Goal: Communication & Community: Answer question/provide support

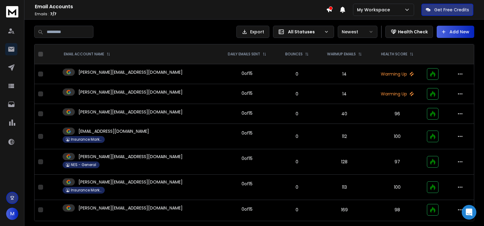
click at [392, 115] on td "96" at bounding box center [398, 114] width 52 height 20
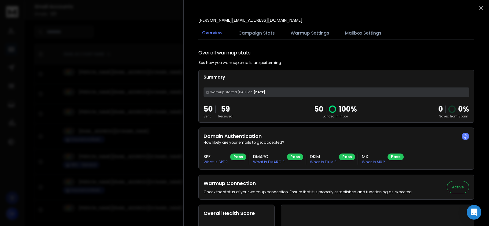
click at [260, 31] on button "Campaign Stats" at bounding box center [257, 32] width 44 height 13
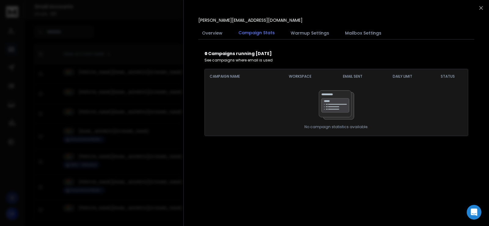
click at [297, 77] on th "Workspace" at bounding box center [300, 76] width 55 height 15
click at [480, 6] on icon "button" at bounding box center [480, 7] width 3 height 3
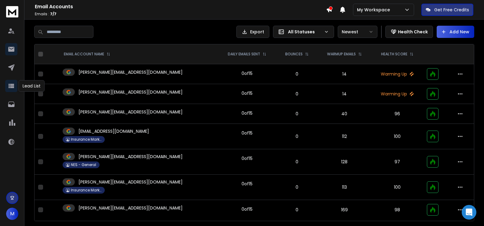
click at [13, 84] on icon at bounding box center [12, 86] width 6 height 4
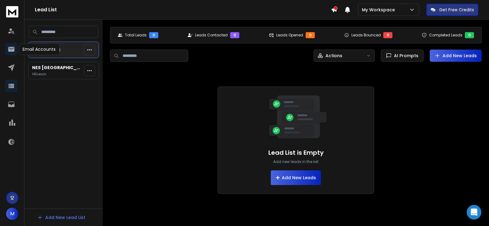
click at [12, 51] on icon at bounding box center [11, 49] width 6 height 5
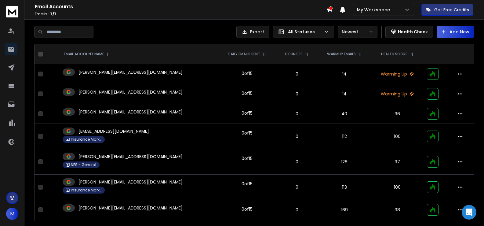
click at [458, 114] on icon at bounding box center [460, 113] width 5 height 1
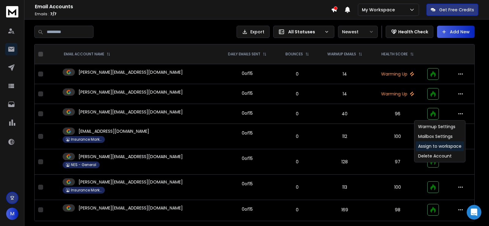
click at [435, 144] on div "Assign to workspace" at bounding box center [440, 146] width 48 height 10
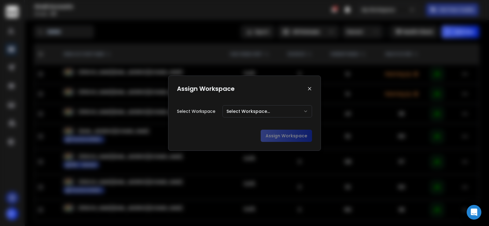
click at [303, 110] on button "Select Workspace..." at bounding box center [267, 111] width 90 height 12
click at [310, 91] on icon at bounding box center [309, 88] width 5 height 5
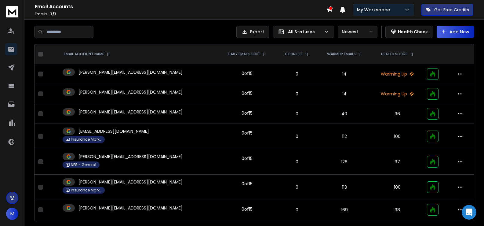
click at [398, 7] on div "My Workspace" at bounding box center [383, 10] width 53 height 6
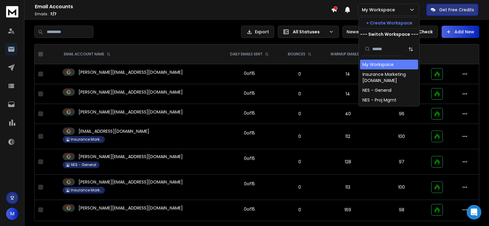
click at [401, 22] on p "+ Create Workspace" at bounding box center [389, 23] width 46 height 6
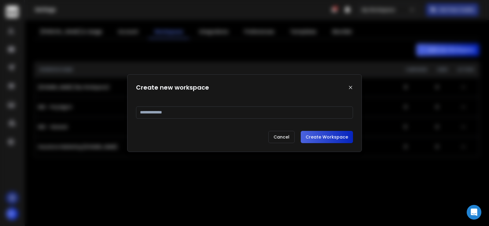
click at [176, 113] on input at bounding box center [244, 112] width 217 height 12
type input "***"
drag, startPoint x: 311, startPoint y: 137, endPoint x: 308, endPoint y: 136, distance: 3.1
click at [311, 137] on button "Create Workspace" at bounding box center [327, 137] width 52 height 12
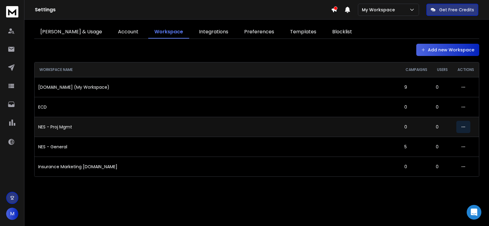
click at [461, 127] on icon "button" at bounding box center [463, 127] width 4 height 4
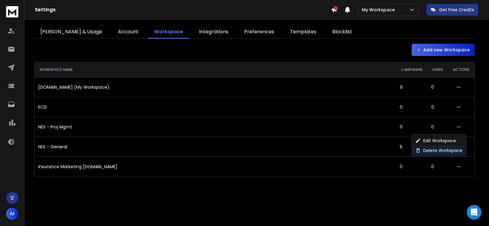
click at [449, 151] on p "Delete Workspace" at bounding box center [442, 150] width 39 height 6
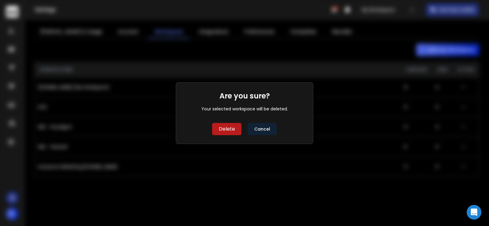
click at [220, 128] on button "Delete" at bounding box center [226, 129] width 29 height 12
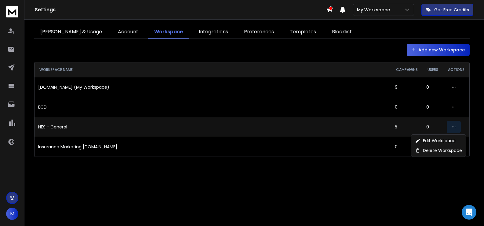
click at [457, 128] on button "button" at bounding box center [454, 127] width 14 height 12
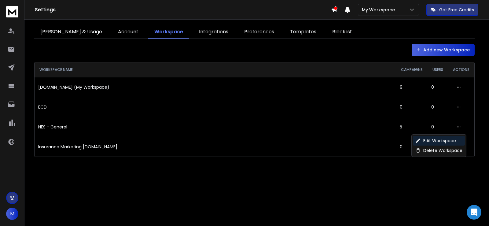
click at [443, 139] on p "Edit Workspace" at bounding box center [439, 141] width 33 height 6
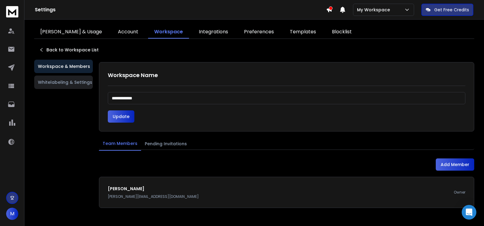
click at [150, 99] on input "**********" at bounding box center [287, 98] width 358 height 12
type input "**********"
click at [122, 116] on button "Update" at bounding box center [121, 116] width 27 height 12
click at [407, 10] on icon "button" at bounding box center [407, 10] width 6 height 6
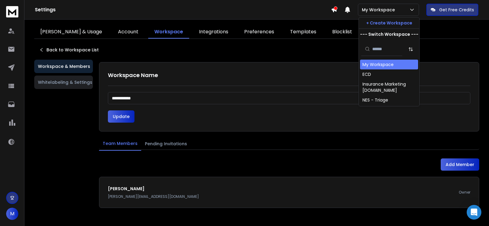
click at [387, 24] on p "+ Create Workspace" at bounding box center [389, 23] width 46 height 6
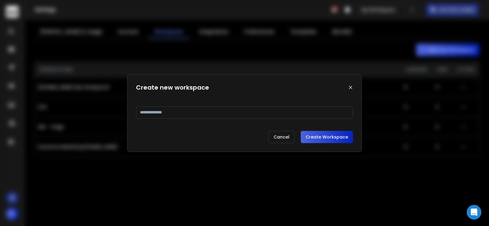
click at [164, 109] on input at bounding box center [244, 112] width 217 height 12
type input "****"
click at [334, 138] on button "Create Workspace" at bounding box center [327, 137] width 52 height 12
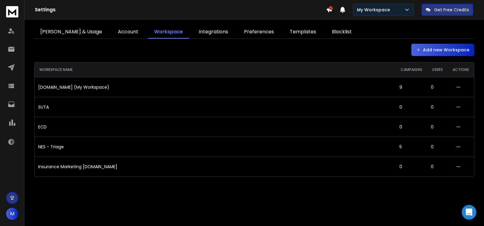
click at [376, 9] on p "My Workspace" at bounding box center [374, 10] width 35 height 6
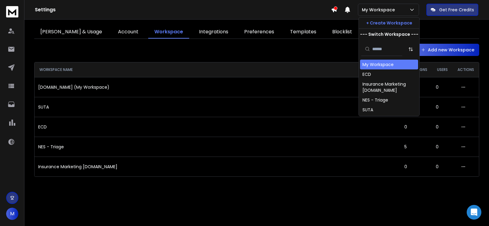
click at [379, 21] on p "+ Create Workspace" at bounding box center [389, 23] width 46 height 6
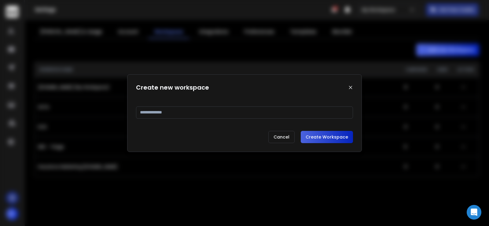
click at [160, 114] on input at bounding box center [244, 112] width 217 height 12
type input "****"
click at [320, 136] on button "Create Workspace" at bounding box center [327, 137] width 52 height 12
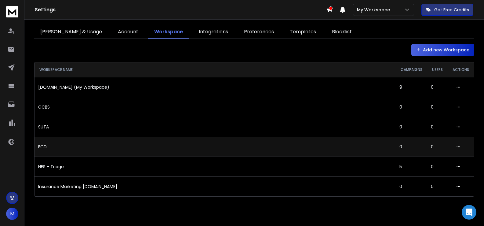
click at [63, 144] on td "ECD" at bounding box center [215, 147] width 361 height 20
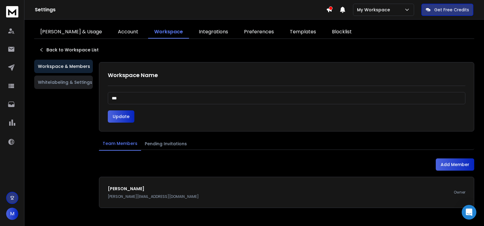
scroll to position [6, 0]
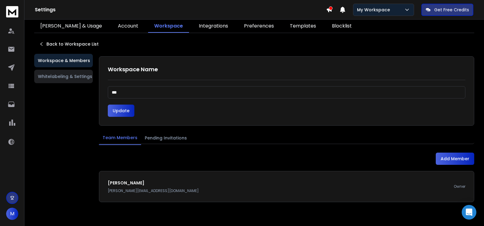
click at [404, 10] on div "My Workspace" at bounding box center [383, 10] width 53 height 6
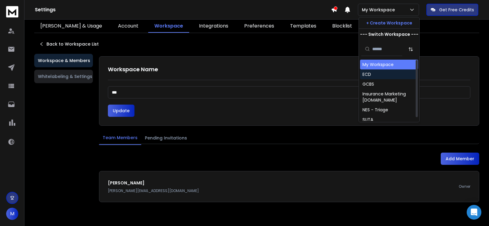
click at [374, 72] on div "ECD" at bounding box center [389, 74] width 58 height 10
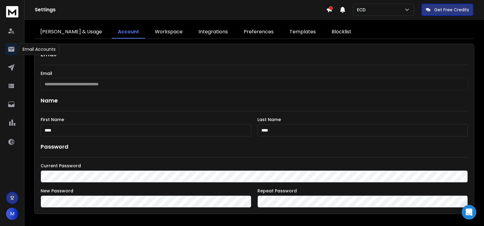
click at [7, 50] on link at bounding box center [11, 49] width 12 height 12
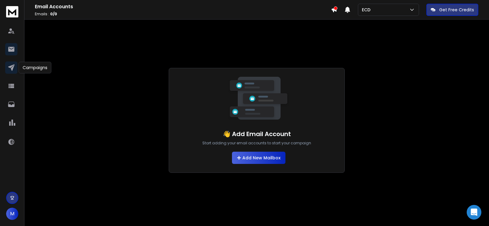
click at [13, 68] on icon at bounding box center [11, 67] width 6 height 6
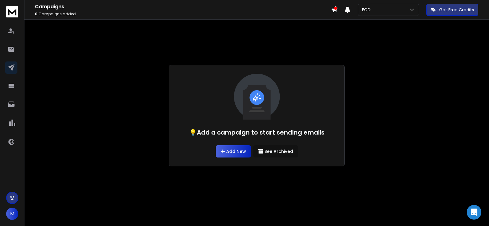
click at [236, 152] on link "Add New" at bounding box center [233, 151] width 35 height 12
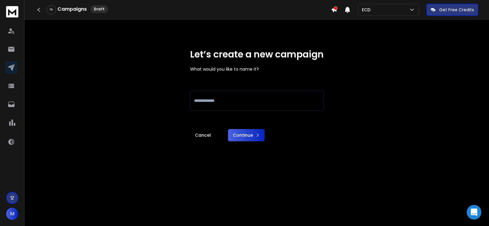
click at [212, 102] on input at bounding box center [257, 100] width 134 height 20
click at [214, 101] on input "**********" at bounding box center [257, 100] width 134 height 20
type input "**********"
click at [252, 136] on button "Continue" at bounding box center [246, 135] width 37 height 12
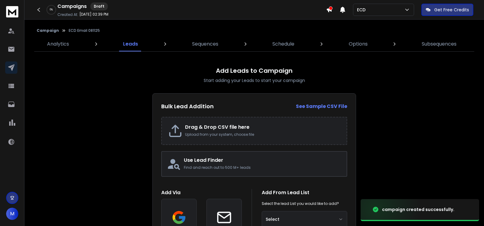
scroll to position [37, 0]
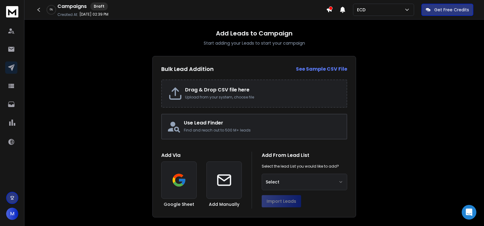
click at [239, 89] on h2 "Drag & Drop CSV file here" at bounding box center [263, 89] width 156 height 7
type input "**********"
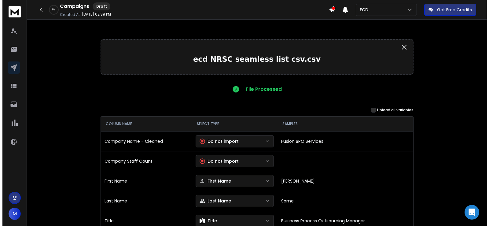
scroll to position [61, 0]
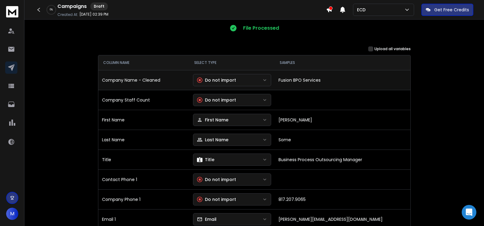
click at [266, 80] on icon "button" at bounding box center [265, 79] width 2 height 1
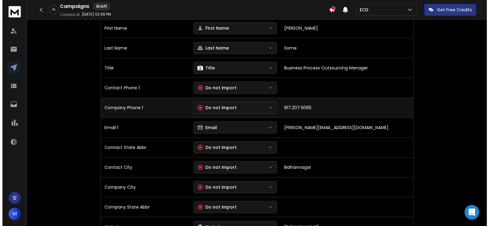
scroll to position [214, 0]
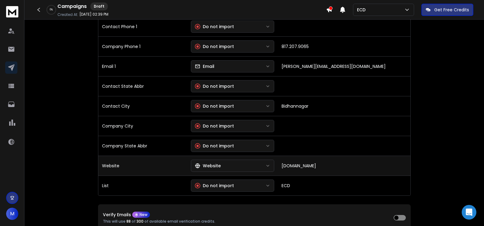
click at [270, 167] on icon "button" at bounding box center [268, 165] width 5 height 5
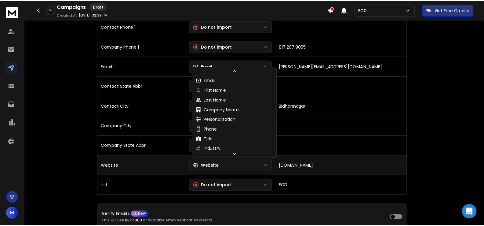
scroll to position [32, 0]
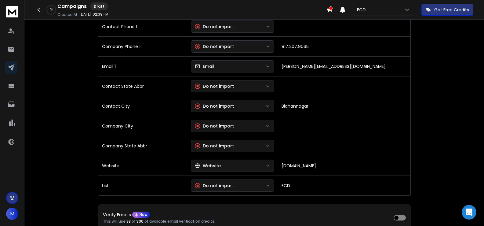
click at [439, 147] on div "ecd NRSC seamless list csv.csv File Processed Upload all variables COLUMN NAME …" at bounding box center [242, 37] width 484 height 502
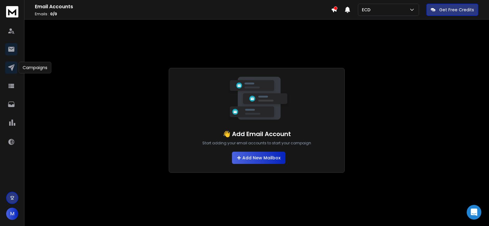
click at [13, 70] on icon at bounding box center [11, 67] width 7 height 7
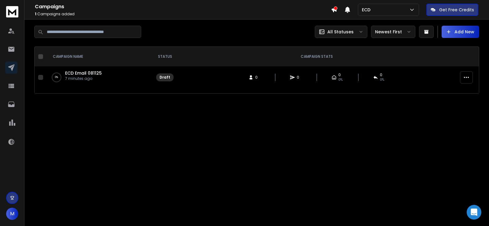
click at [90, 71] on span "ECD Email 081125" at bounding box center [83, 73] width 37 height 6
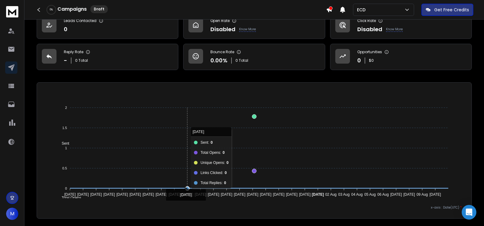
scroll to position [72, 0]
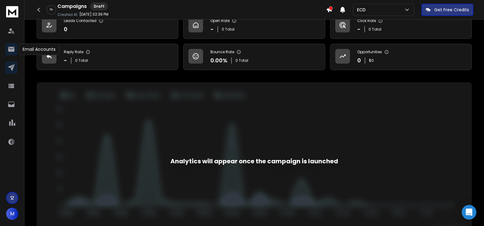
click at [9, 49] on icon at bounding box center [11, 49] width 6 height 5
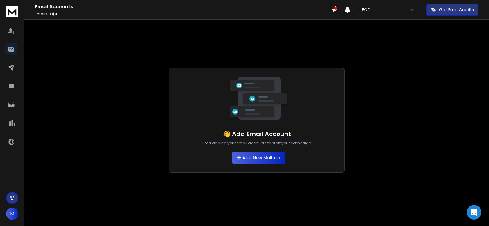
click at [384, 89] on div "👋 Add Email Account Start adding your email accounts to start your campaign Add…" at bounding box center [256, 120] width 445 height 105
click at [272, 161] on button "Add New Mailbox" at bounding box center [258, 158] width 53 height 12
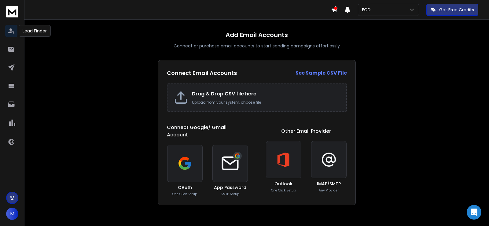
click at [13, 31] on icon at bounding box center [11, 30] width 7 height 7
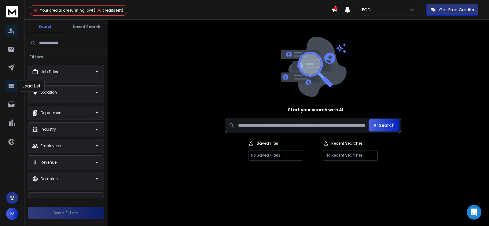
click at [9, 86] on icon at bounding box center [11, 85] width 7 height 7
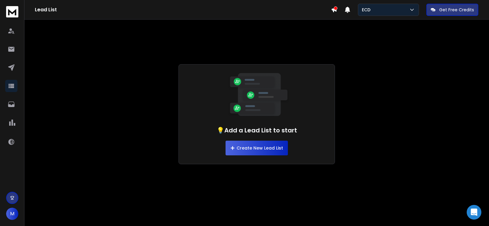
click at [412, 11] on icon "button" at bounding box center [412, 10] width 6 height 6
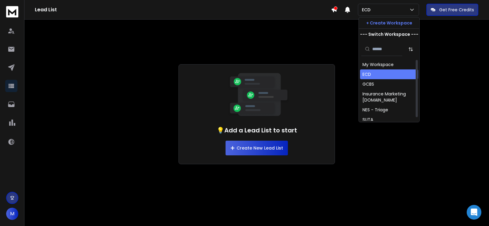
click at [381, 75] on div "ECD" at bounding box center [389, 74] width 58 height 10
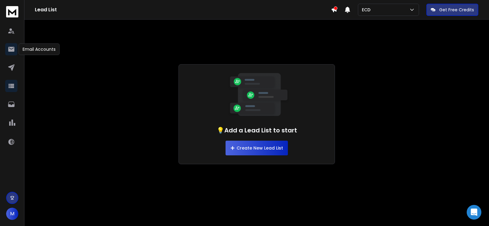
click at [9, 48] on icon at bounding box center [11, 49] width 6 height 5
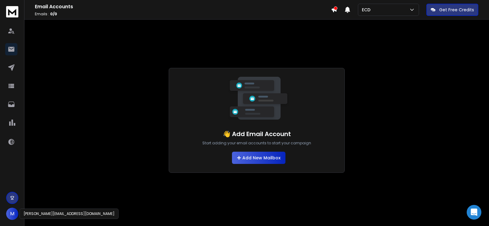
click at [12, 212] on span "M" at bounding box center [12, 213] width 12 height 12
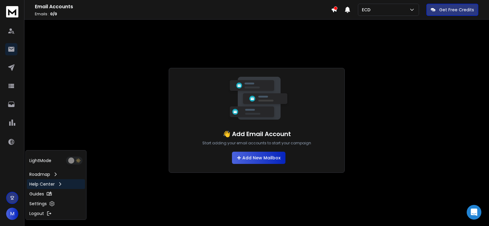
click at [71, 53] on div "👋 Add Email Account Start adding your email accounts to start your campaign Add…" at bounding box center [256, 120] width 445 height 189
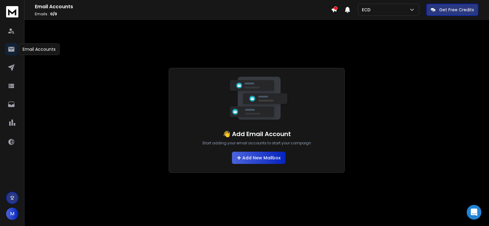
click at [13, 49] on icon at bounding box center [11, 49] width 6 height 5
click at [8, 28] on icon at bounding box center [11, 30] width 7 height 7
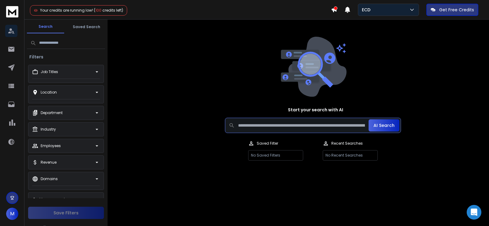
click at [413, 8] on icon "button" at bounding box center [412, 10] width 6 height 6
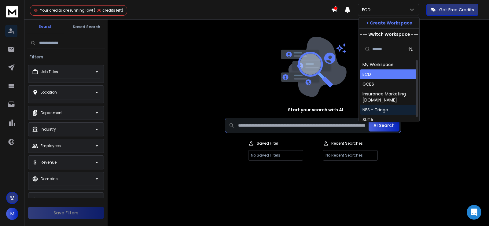
click at [382, 111] on div "NES - Triage" at bounding box center [375, 110] width 26 height 6
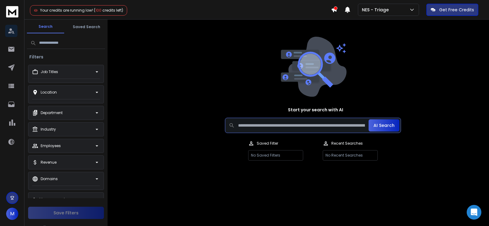
click at [409, 3] on div "Your credits are running low! ( 100 credits left) NES - Triage Get Free Credits" at bounding box center [244, 10] width 489 height 20
click at [413, 9] on icon "button" at bounding box center [412, 10] width 6 height 6
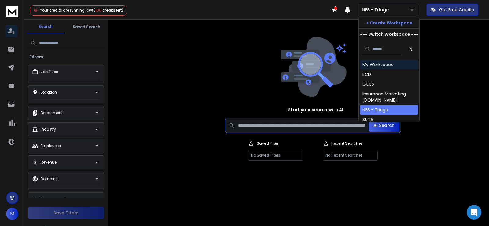
click at [172, 41] on div "Start your search with AI" at bounding box center [312, 70] width 391 height 86
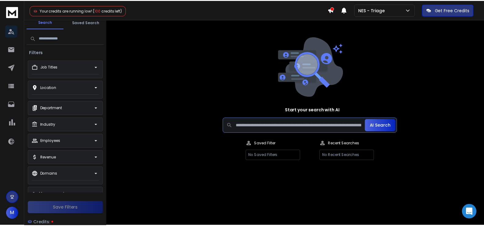
scroll to position [9, 0]
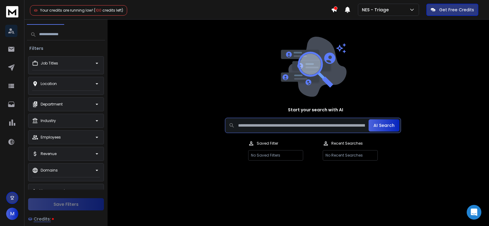
click at [42, 217] on span "Credits:" at bounding box center [42, 219] width 17 height 6
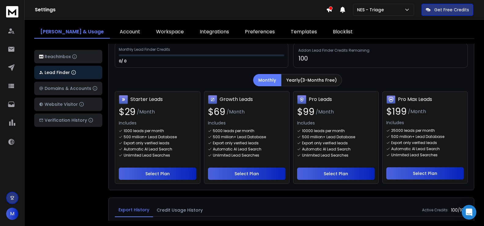
scroll to position [122, 0]
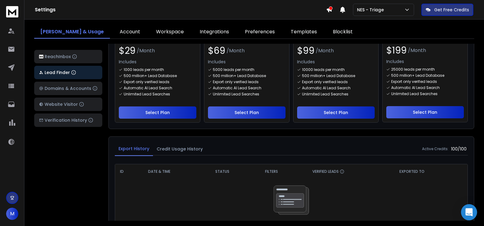
click at [471, 215] on icon "Open Intercom Messenger" at bounding box center [469, 212] width 7 height 8
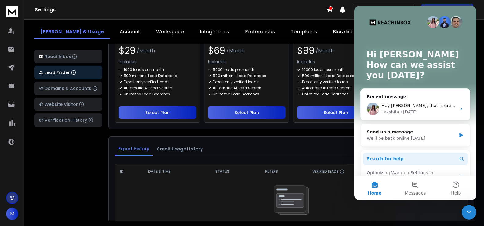
scroll to position [0, 0]
click at [184, 149] on button "Credit Usage History" at bounding box center [179, 148] width 53 height 13
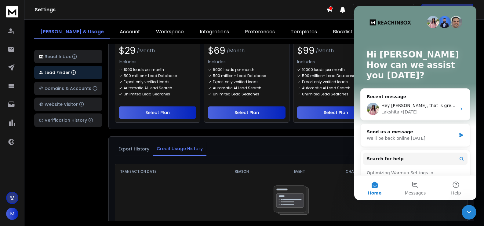
click at [325, 175] on th "Event" at bounding box center [315, 171] width 52 height 15
click at [374, 186] on button "Home" at bounding box center [374, 187] width 41 height 24
click at [417, 185] on button "Messages" at bounding box center [415, 187] width 41 height 24
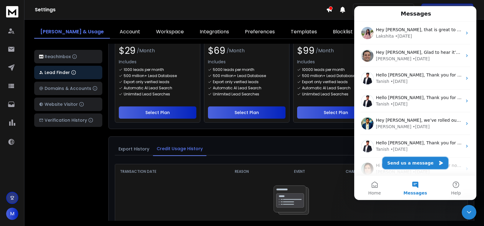
click at [412, 163] on button "Send us a message" at bounding box center [416, 163] width 66 height 12
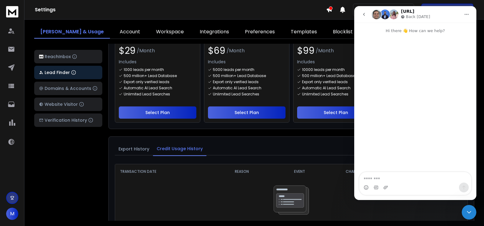
click at [377, 179] on textarea "Message…" at bounding box center [416, 177] width 112 height 10
click at [114, 31] on link "Account" at bounding box center [130, 32] width 33 height 13
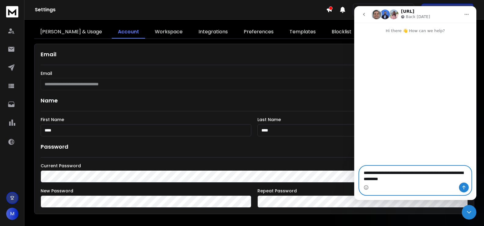
click at [400, 179] on textarea "**********" at bounding box center [416, 174] width 112 height 17
click at [454, 174] on textarea "**********" at bounding box center [416, 174] width 112 height 17
click at [385, 178] on textarea "**********" at bounding box center [416, 174] width 112 height 17
click at [384, 179] on textarea "**********" at bounding box center [416, 174] width 112 height 17
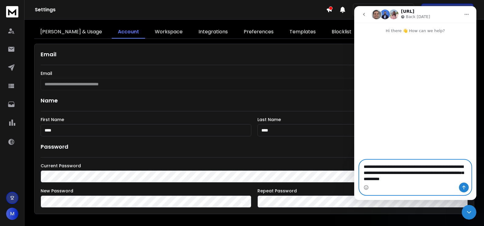
click at [442, 180] on textarea "**********" at bounding box center [416, 171] width 112 height 23
type textarea "**********"
click at [462, 186] on icon "Send a message…" at bounding box center [464, 187] width 5 height 5
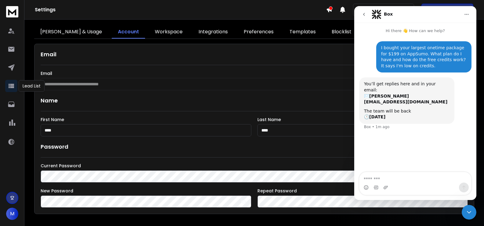
click at [11, 86] on icon at bounding box center [12, 86] width 6 height 4
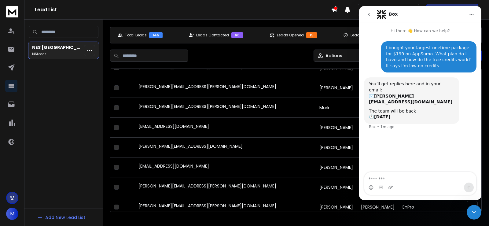
scroll to position [875, 0]
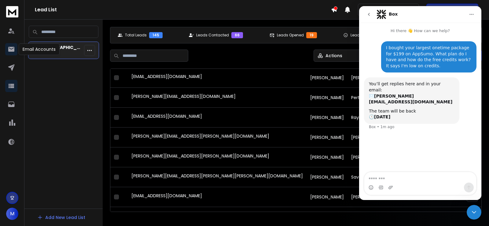
click at [10, 49] on icon at bounding box center [11, 49] width 6 height 5
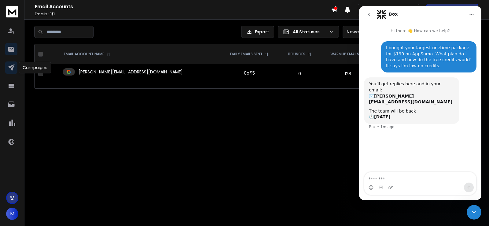
click at [10, 67] on icon at bounding box center [11, 67] width 6 height 6
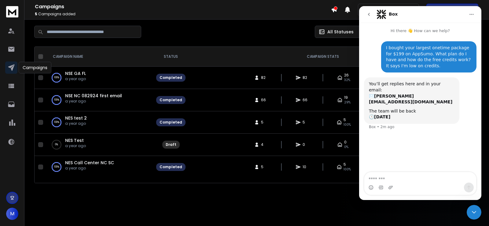
click at [162, 10] on h1 "Campaigns" at bounding box center [183, 6] width 296 height 7
drag, startPoint x: 476, startPoint y: 215, endPoint x: 474, endPoint y: 211, distance: 4.0
click at [476, 215] on icon "Close Intercom Messenger" at bounding box center [473, 211] width 7 height 7
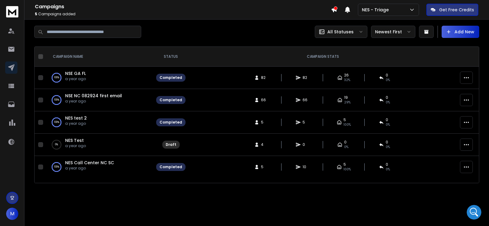
click at [459, 10] on p "Get Free Credits" at bounding box center [456, 10] width 35 height 6
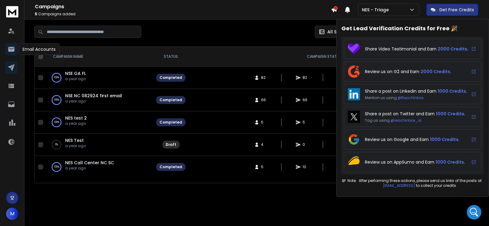
click at [9, 48] on icon at bounding box center [11, 49] width 6 height 5
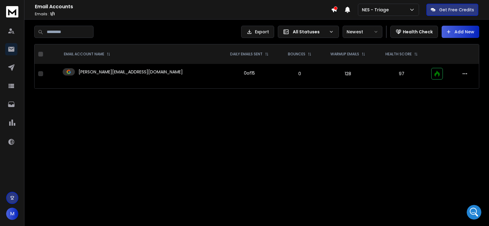
click at [113, 70] on p "mike@nearshoreelitecallcenters.com" at bounding box center [131, 72] width 104 height 6
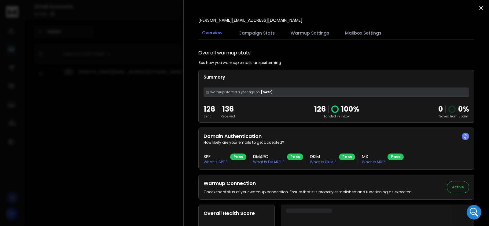
click at [478, 6] on icon "button" at bounding box center [481, 8] width 6 height 6
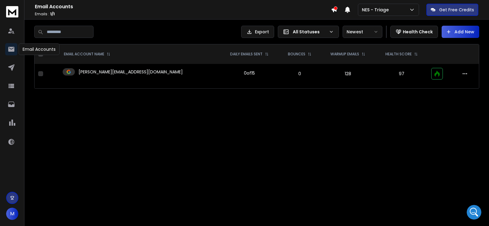
click at [12, 51] on icon at bounding box center [11, 49] width 6 height 5
click at [409, 9] on div "NES - Triage" at bounding box center [388, 10] width 53 height 6
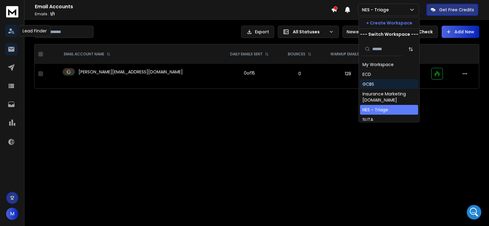
click at [8, 28] on icon at bounding box center [11, 30] width 7 height 7
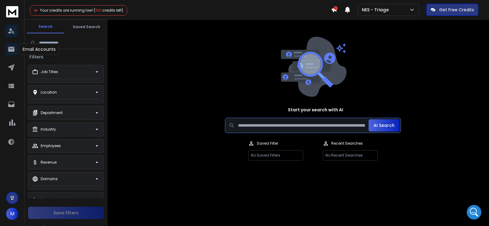
click at [14, 49] on icon at bounding box center [11, 49] width 6 height 5
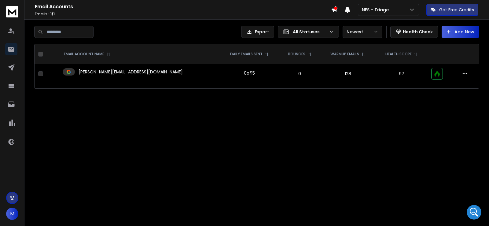
click at [52, 30] on input at bounding box center [63, 32] width 59 height 12
click at [417, 11] on button "NES - Triage" at bounding box center [388, 10] width 61 height 12
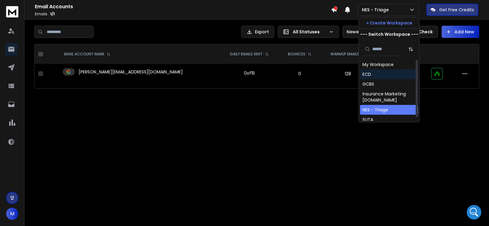
click at [370, 74] on div "ECD" at bounding box center [366, 74] width 9 height 6
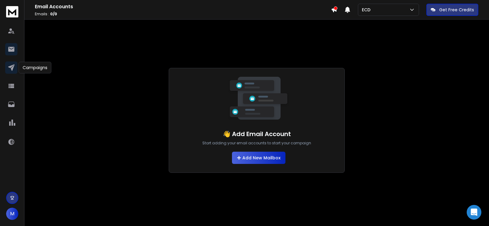
click at [13, 66] on icon at bounding box center [11, 67] width 7 height 7
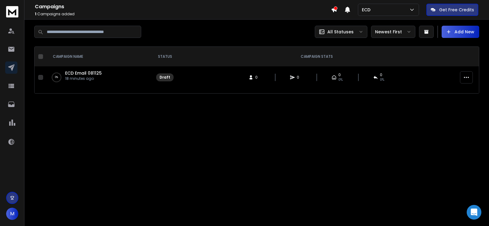
click at [456, 30] on button "Add New" at bounding box center [461, 32] width 38 height 12
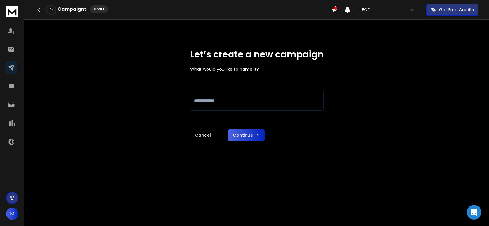
click at [205, 133] on link "Cancel" at bounding box center [203, 135] width 26 height 12
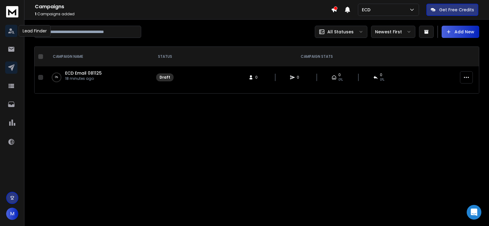
click at [9, 30] on icon at bounding box center [11, 30] width 7 height 7
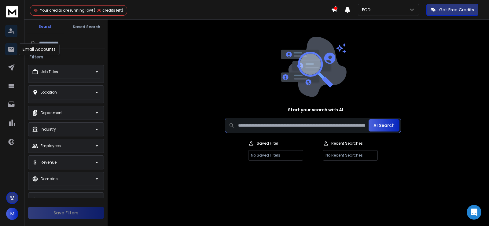
click at [13, 50] on icon at bounding box center [11, 49] width 6 height 5
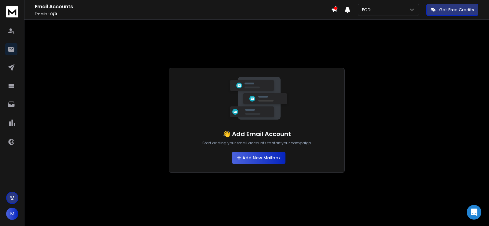
click at [261, 159] on button "Add New Mailbox" at bounding box center [258, 158] width 53 height 12
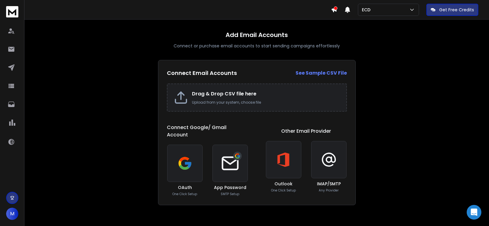
click at [119, 78] on div "Add Email Accounts Connect or purchase email accounts to start sending campaign…" at bounding box center [256, 124] width 464 height 187
click at [13, 65] on icon at bounding box center [11, 67] width 6 height 6
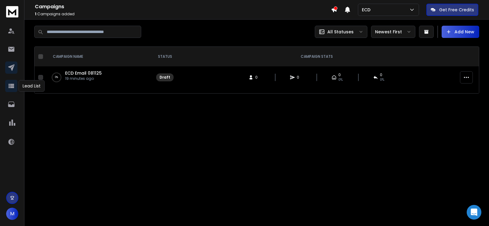
click at [13, 83] on icon at bounding box center [11, 85] width 7 height 7
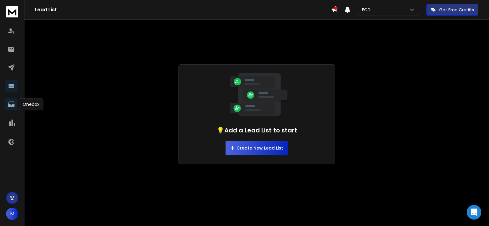
click at [13, 104] on icon at bounding box center [11, 104] width 7 height 7
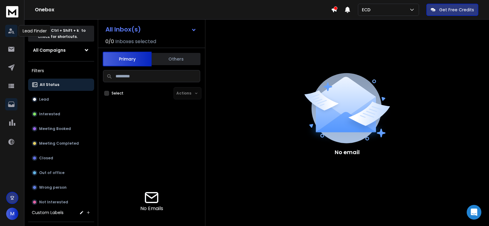
click at [11, 29] on circle at bounding box center [10, 29] width 2 height 2
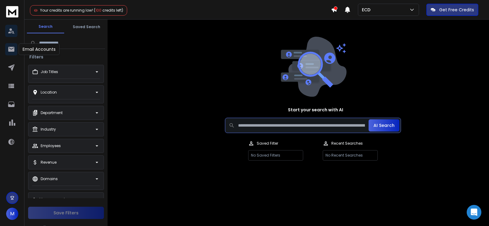
click at [10, 49] on icon at bounding box center [11, 49] width 6 height 5
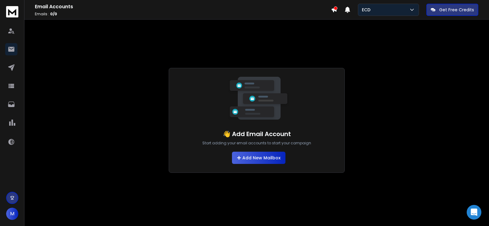
click at [362, 9] on p "ECD" at bounding box center [367, 10] width 11 height 6
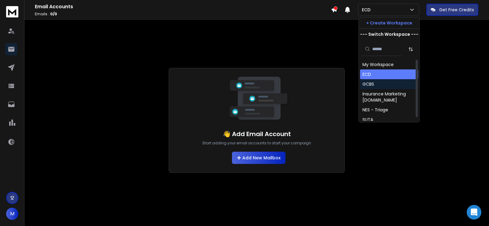
click at [387, 83] on div "GCBS" at bounding box center [389, 84] width 58 height 10
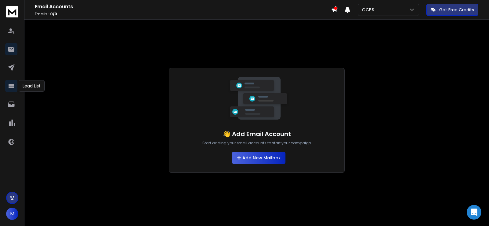
click at [11, 85] on icon at bounding box center [12, 86] width 6 height 4
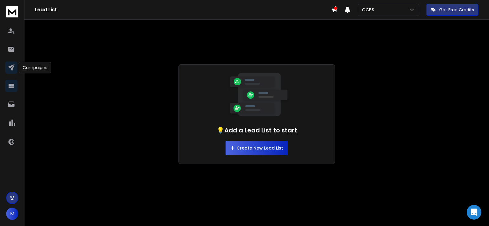
click at [12, 69] on icon at bounding box center [11, 67] width 6 height 6
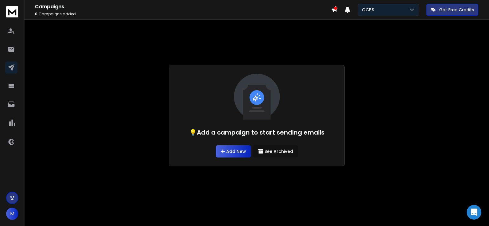
click at [379, 9] on div "GCBS" at bounding box center [388, 10] width 53 height 6
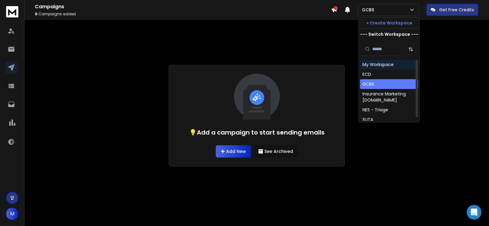
click at [378, 65] on div "My Workspace" at bounding box center [377, 64] width 31 height 6
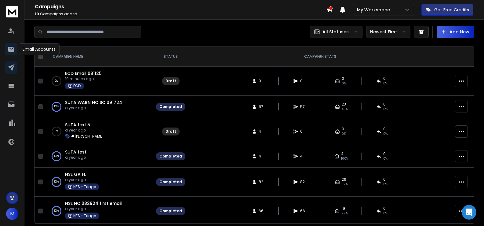
click at [11, 49] on icon at bounding box center [11, 49] width 6 height 5
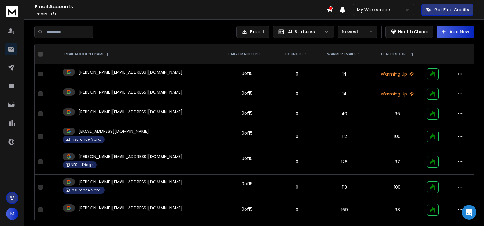
click at [83, 163] on p "NES - Triage" at bounding box center [82, 164] width 23 height 5
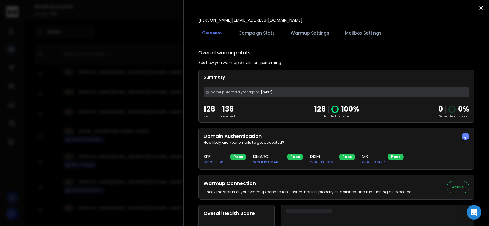
click at [478, 7] on icon "button" at bounding box center [481, 8] width 6 height 6
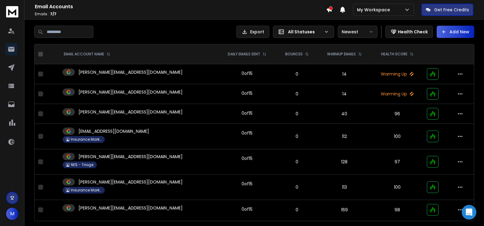
click at [83, 164] on p "NES - Triage" at bounding box center [82, 164] width 23 height 5
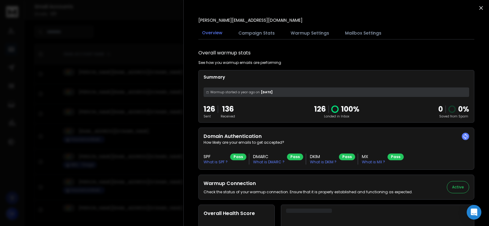
click at [479, 7] on icon "button" at bounding box center [480, 7] width 3 height 3
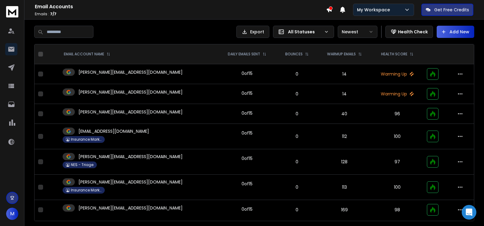
click at [406, 10] on icon "button" at bounding box center [407, 10] width 6 height 6
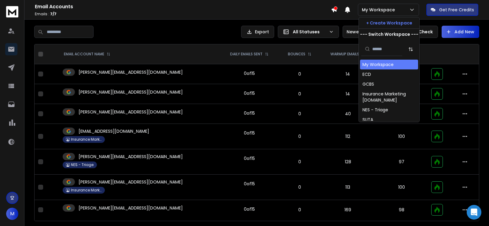
click at [389, 24] on p "+ Create Workspace" at bounding box center [389, 23] width 46 height 6
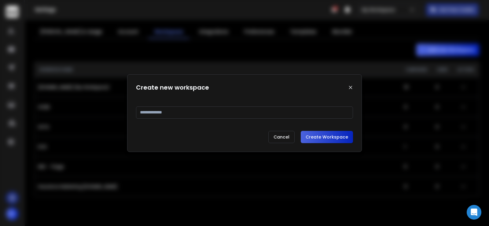
click at [193, 112] on input at bounding box center [244, 112] width 217 height 12
type input "******"
click at [321, 135] on button "Create Workspace" at bounding box center [327, 137] width 52 height 12
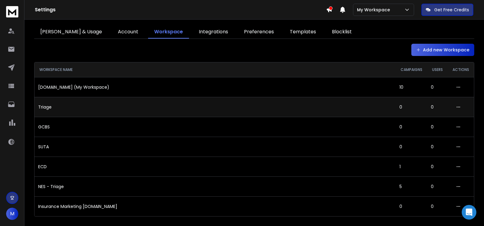
click at [42, 106] on td "Triage" at bounding box center [215, 107] width 361 height 20
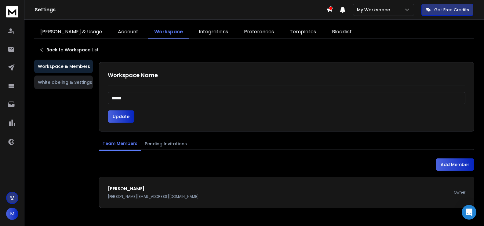
scroll to position [6, 0]
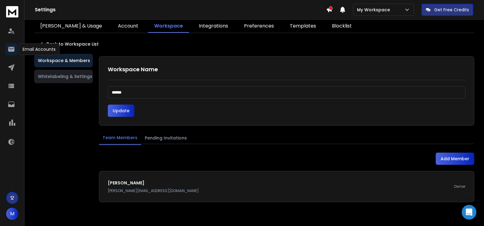
click at [8, 48] on icon at bounding box center [11, 49] width 7 height 7
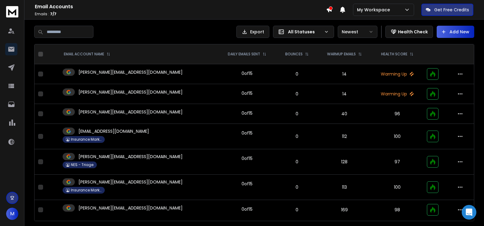
click at [458, 72] on icon at bounding box center [461, 74] width 6 height 6
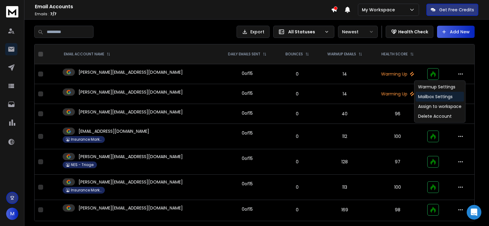
click at [433, 95] on div "Mailbox Settings" at bounding box center [440, 97] width 48 height 10
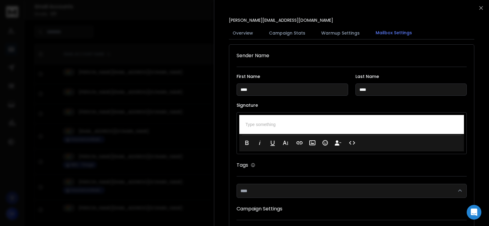
click at [287, 30] on button "Campaign Stats" at bounding box center [287, 32] width 44 height 13
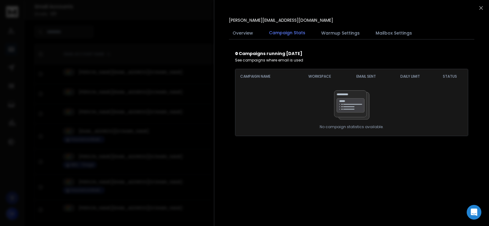
click at [314, 75] on th "Workspace" at bounding box center [319, 76] width 49 height 15
click at [388, 32] on button "Mailbox Settings" at bounding box center [394, 32] width 44 height 13
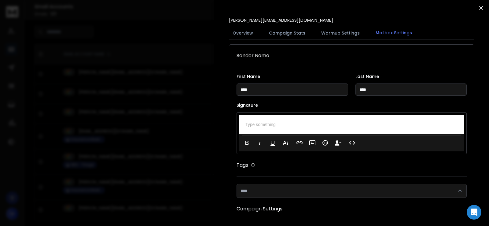
click at [479, 9] on icon "button" at bounding box center [480, 7] width 3 height 3
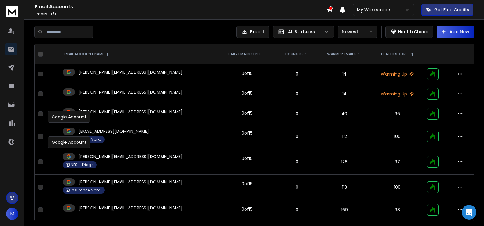
scroll to position [4, 0]
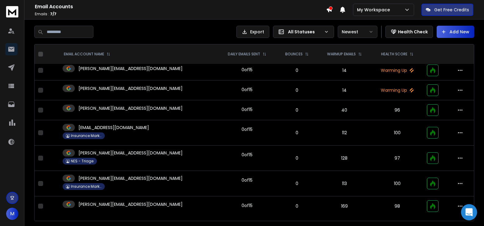
click at [468, 211] on icon "Open Intercom Messenger" at bounding box center [469, 212] width 7 height 8
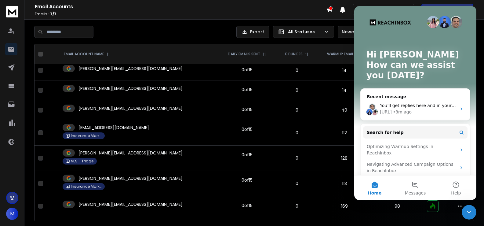
scroll to position [0, 0]
click at [457, 185] on button "Help" at bounding box center [456, 187] width 41 height 24
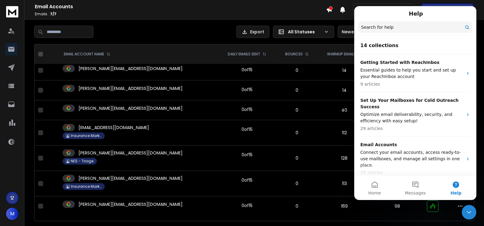
click at [373, 28] on input "Search for help" at bounding box center [415, 27] width 114 height 12
type input "*"
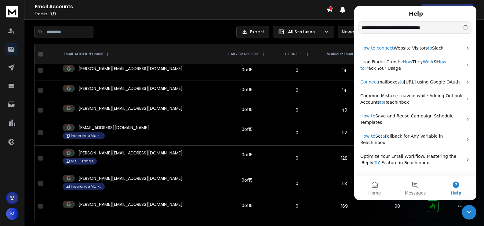
type input "**********"
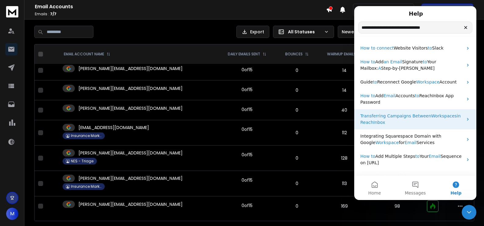
click at [420, 117] on span "Transferring Campaigns Between" at bounding box center [396, 115] width 71 height 5
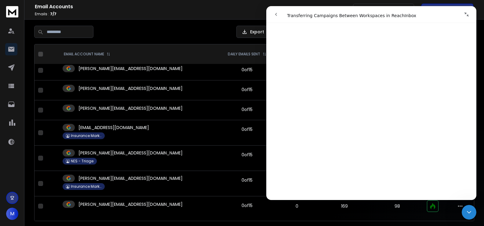
scroll to position [61, 0]
click at [163, 12] on p "Emails : 7 / 7" at bounding box center [181, 14] width 292 height 5
click at [468, 14] on icon "Collapse window" at bounding box center [466, 14] width 5 height 5
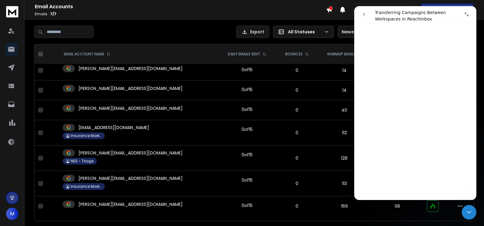
scroll to position [60, 0]
click at [474, 214] on div "Close Intercom Messenger" at bounding box center [469, 212] width 15 height 15
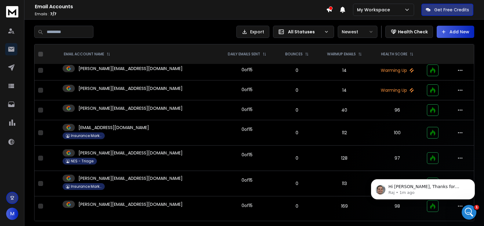
scroll to position [0, 0]
click at [432, 188] on p "Hi Mike, Thanks for reaching out. Could you please specify which credits you’re…" at bounding box center [428, 187] width 79 height 6
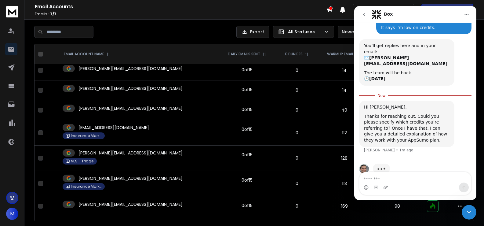
scroll to position [14, 0]
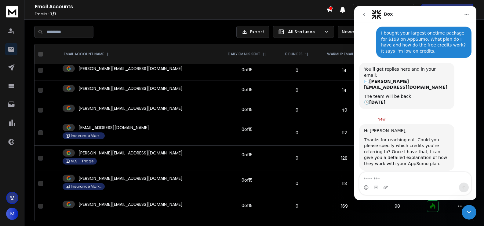
click at [382, 179] on textarea "Message…" at bounding box center [416, 177] width 112 height 10
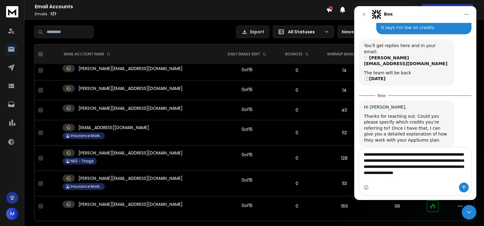
scroll to position [38, 0]
type textarea "**********"
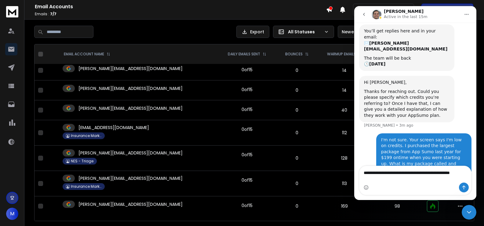
scroll to position [58, 0]
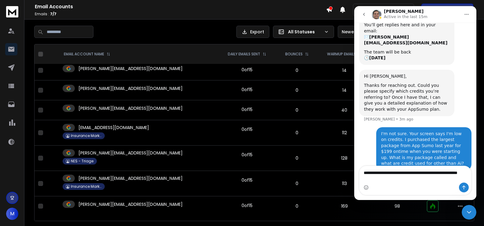
type textarea "**********"
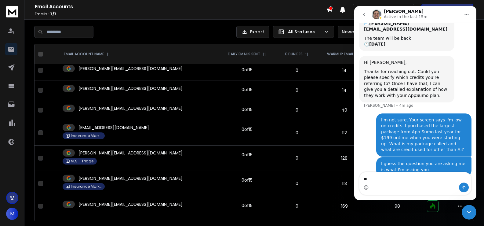
type textarea "*"
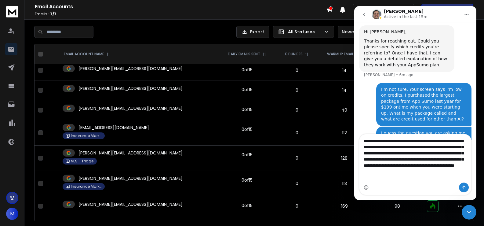
scroll to position [108, 0]
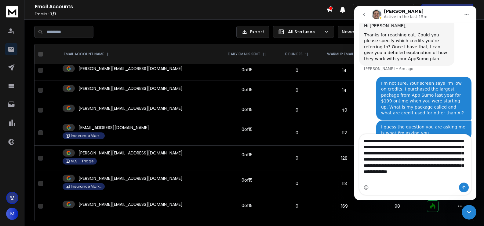
type textarea "**********"
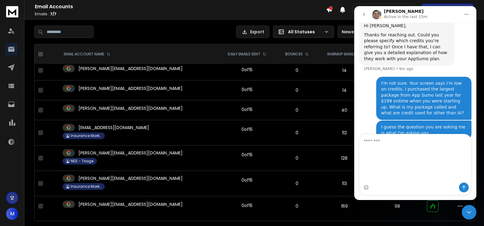
scroll to position [134, 0]
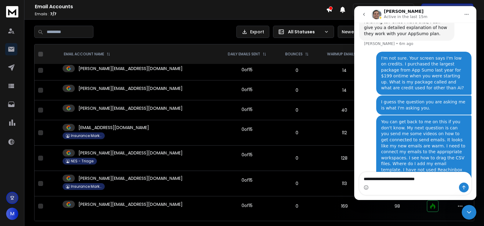
type textarea "**********"
